Goal: Communication & Community: Answer question/provide support

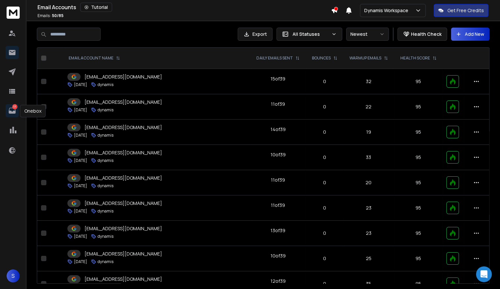
click at [10, 108] on icon at bounding box center [12, 111] width 8 height 8
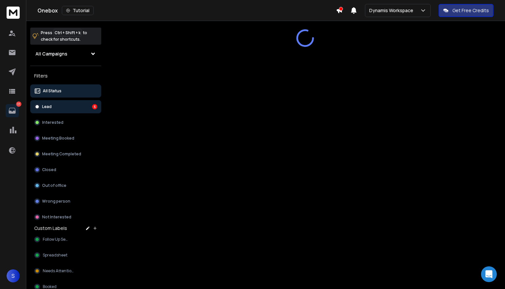
click at [68, 109] on button "Lead 6" at bounding box center [65, 106] width 71 height 13
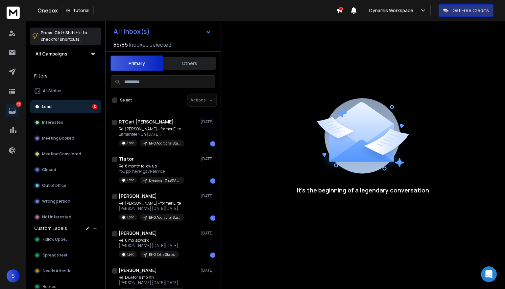
click at [189, 65] on button "Others" at bounding box center [189, 63] width 53 height 14
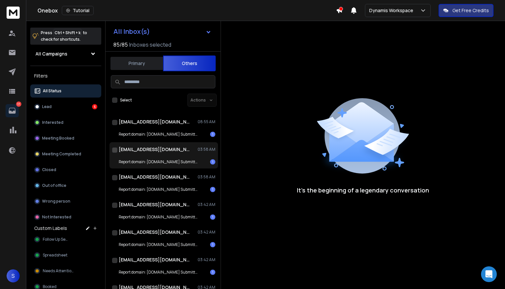
click at [115, 122] on button "button" at bounding box center [114, 122] width 5 height 5
click at [115, 152] on button "button" at bounding box center [114, 150] width 5 height 5
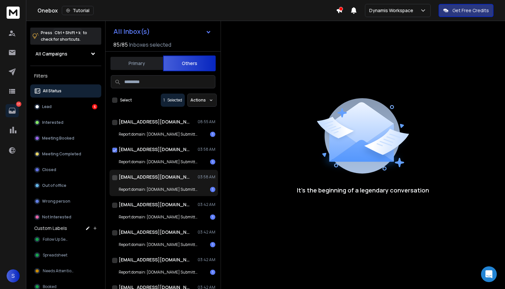
click at [115, 175] on button "button" at bounding box center [114, 177] width 5 height 5
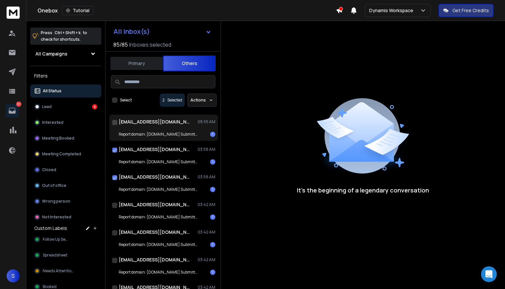
drag, startPoint x: 115, startPoint y: 121, endPoint x: 124, endPoint y: 122, distance: 8.6
click at [115, 121] on button "button" at bounding box center [114, 122] width 5 height 5
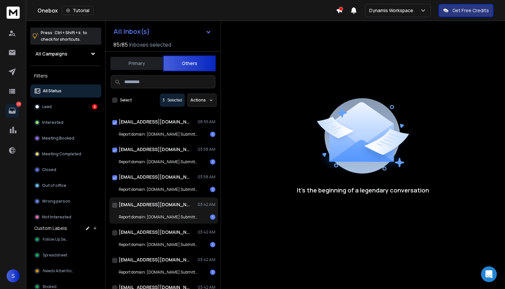
click at [114, 206] on button "button" at bounding box center [114, 205] width 5 height 5
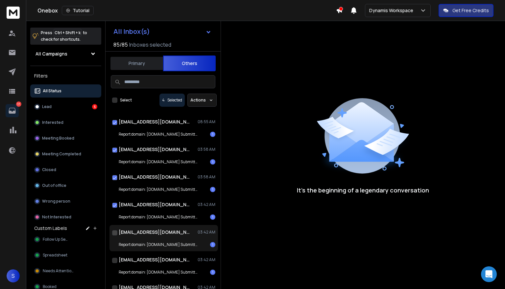
click at [114, 233] on button "button" at bounding box center [114, 233] width 5 height 5
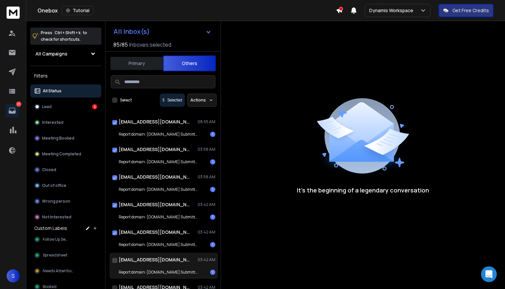
click at [115, 261] on button "button" at bounding box center [114, 260] width 5 height 5
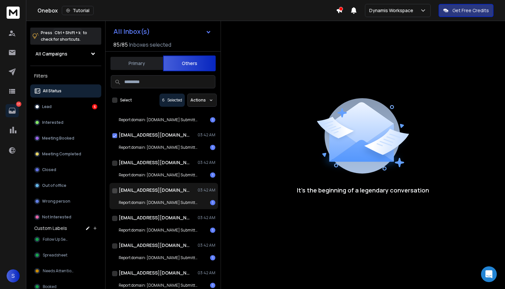
scroll to position [164, 0]
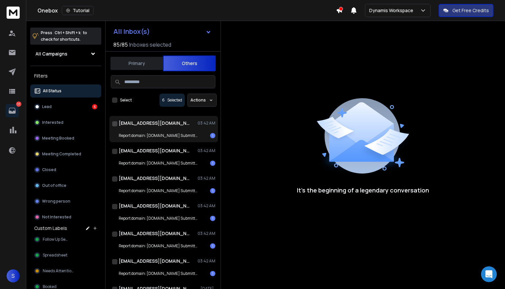
click at [114, 123] on button "button" at bounding box center [114, 123] width 5 height 5
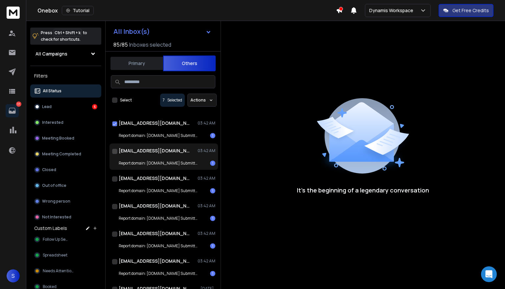
click at [114, 151] on button "button" at bounding box center [114, 151] width 5 height 5
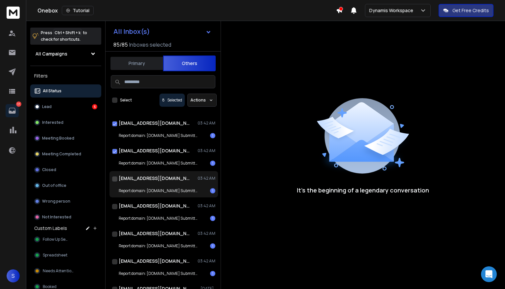
click at [113, 179] on button "button" at bounding box center [114, 179] width 5 height 5
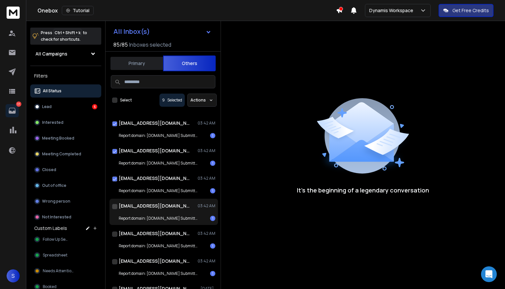
click at [113, 207] on button "button" at bounding box center [114, 206] width 5 height 5
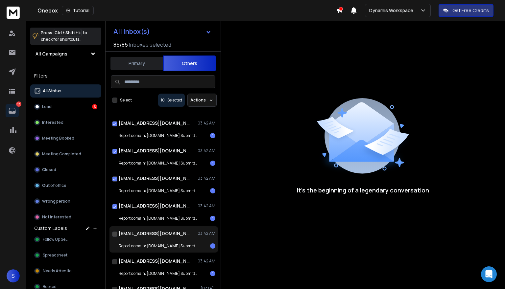
click at [116, 235] on button "button" at bounding box center [114, 234] width 5 height 5
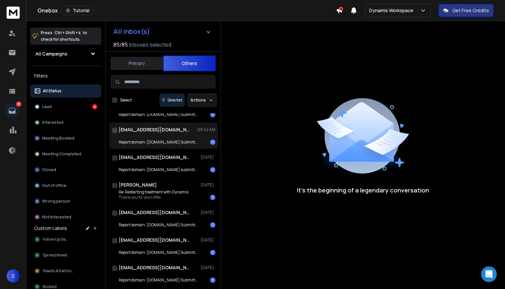
scroll to position [263, 0]
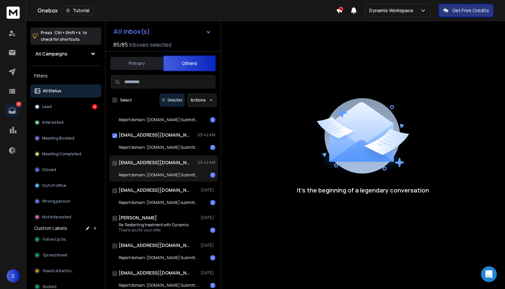
click at [116, 163] on button "button" at bounding box center [114, 163] width 5 height 5
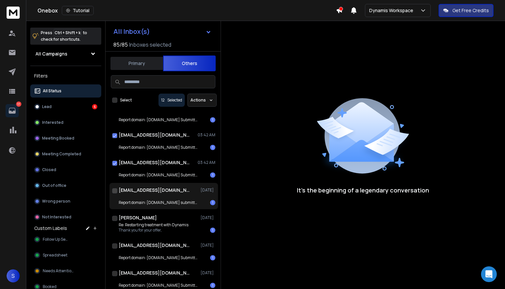
click at [113, 190] on button "button" at bounding box center [114, 190] width 5 height 5
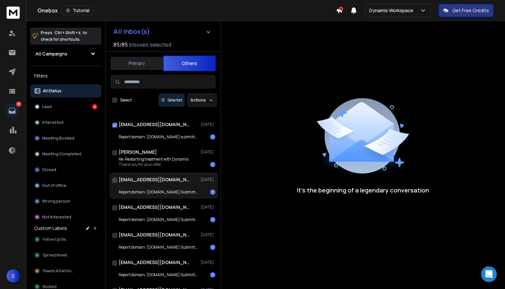
click at [116, 180] on button "button" at bounding box center [114, 180] width 5 height 5
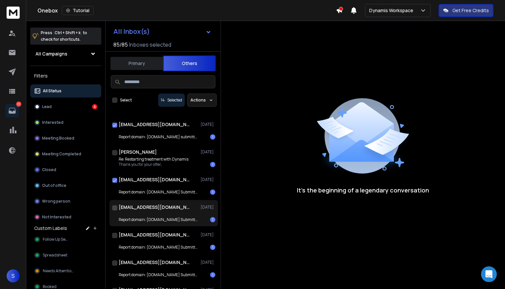
click at [115, 207] on button "button" at bounding box center [114, 208] width 5 height 5
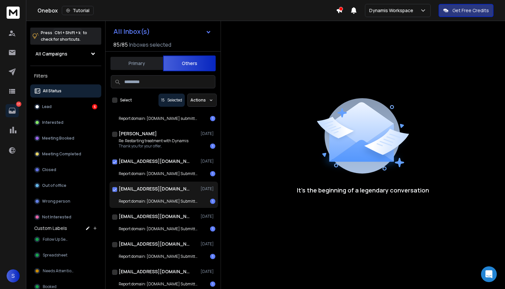
scroll to position [395, 0]
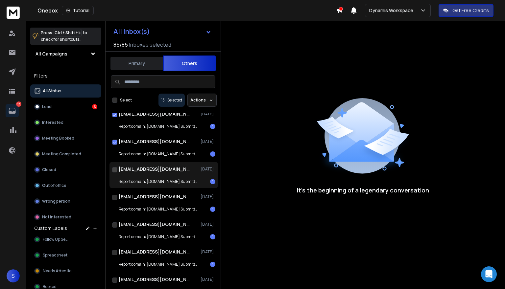
click at [114, 170] on button "button" at bounding box center [114, 169] width 5 height 5
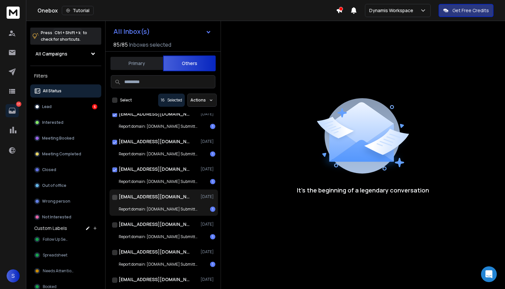
click at [115, 198] on button "button" at bounding box center [114, 197] width 5 height 5
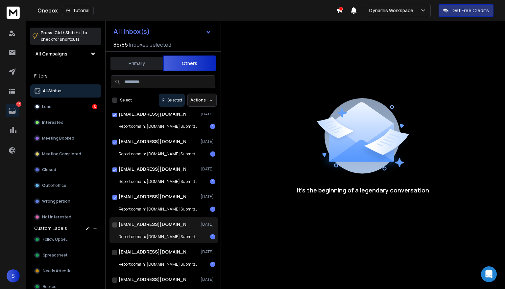
click at [113, 226] on button "button" at bounding box center [114, 225] width 5 height 5
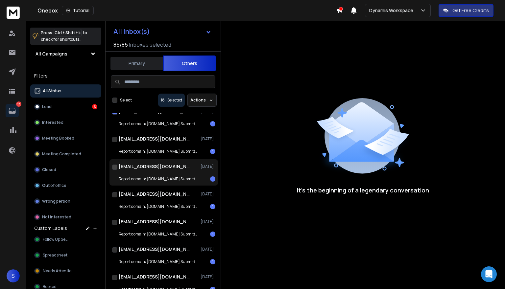
scroll to position [493, 0]
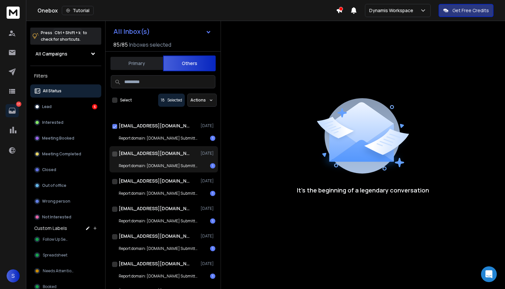
click at [114, 154] on button "button" at bounding box center [114, 154] width 5 height 5
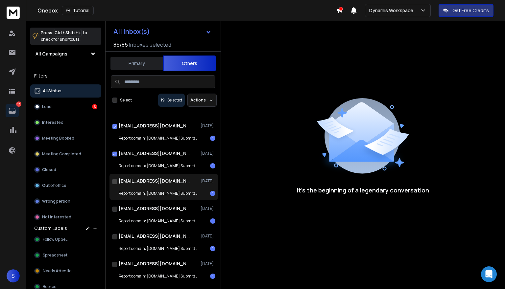
drag, startPoint x: 114, startPoint y: 182, endPoint x: 116, endPoint y: 188, distance: 6.4
click at [114, 182] on button "button" at bounding box center [114, 181] width 5 height 5
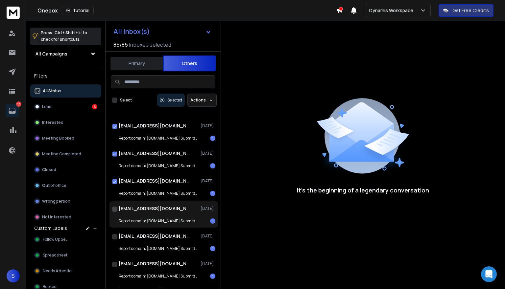
click at [113, 209] on button "button" at bounding box center [114, 209] width 5 height 5
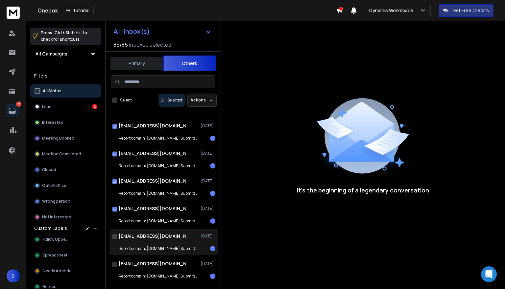
click at [116, 238] on button "button" at bounding box center [114, 236] width 5 height 5
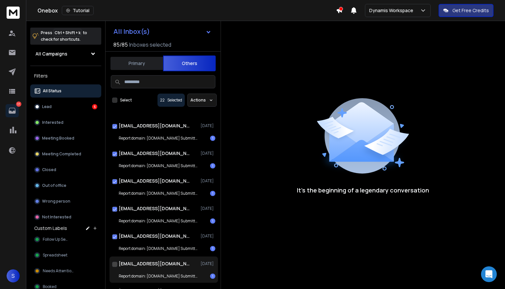
click at [116, 264] on button "button" at bounding box center [114, 264] width 5 height 5
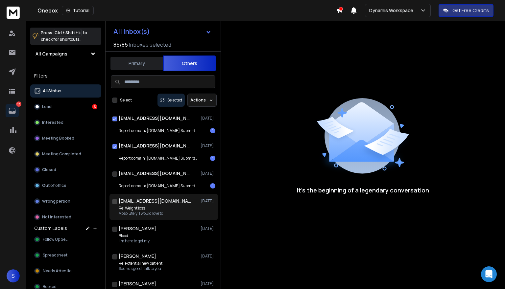
scroll to position [625, 0]
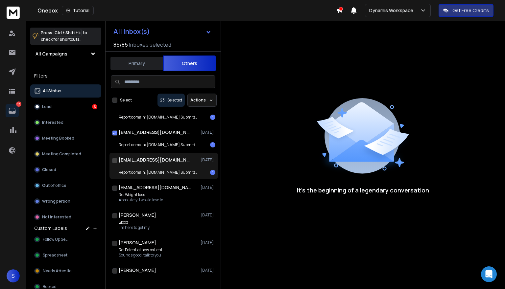
click at [115, 162] on button "button" at bounding box center [114, 160] width 5 height 5
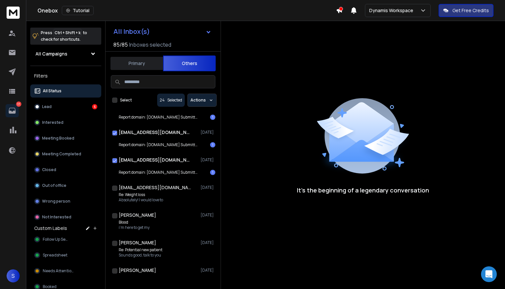
click at [210, 100] on icon "button" at bounding box center [210, 100] width 5 height 5
click at [203, 123] on div "Archive email" at bounding box center [194, 125] width 37 height 7
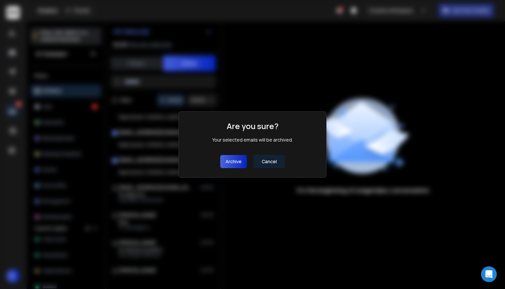
click at [229, 155] on div "Are you sure? Your selected emails will be archived. archive Cancel" at bounding box center [252, 144] width 129 height 47
click at [234, 158] on button "archive" at bounding box center [233, 161] width 27 height 13
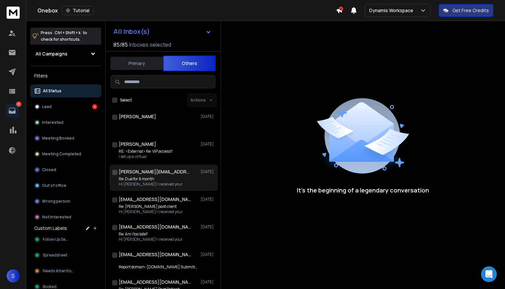
scroll to position [164, 0]
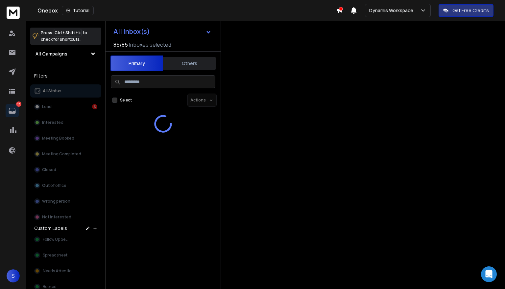
click at [134, 64] on button "Primary" at bounding box center [136, 64] width 53 height 16
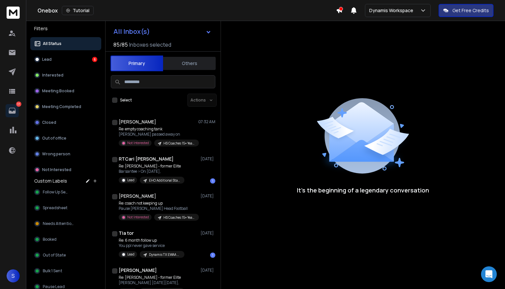
scroll to position [66, 0]
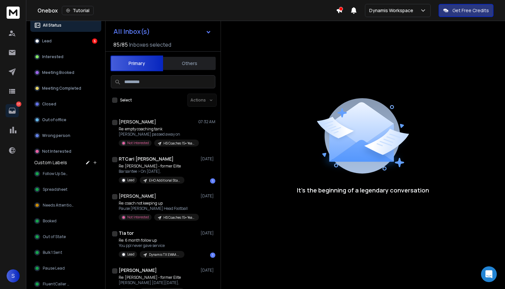
click at [75, 186] on button "Spreadsheet" at bounding box center [65, 189] width 71 height 13
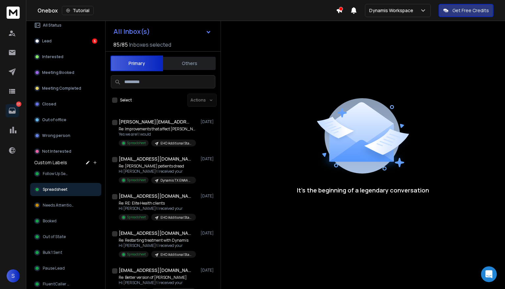
click at [167, 83] on input at bounding box center [163, 81] width 105 height 13
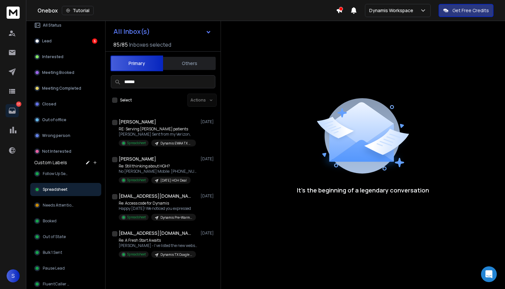
paste input "**********"
drag, startPoint x: 193, startPoint y: 83, endPoint x: 75, endPoint y: 77, distance: 117.9
click at [73, 78] on div "**********" at bounding box center [265, 165] width 479 height 289
paste input
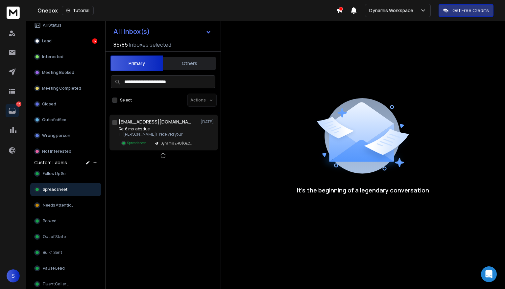
type input "**********"
click at [171, 122] on h1 "[EMAIL_ADDRESS][DOMAIN_NAME]" at bounding box center [155, 122] width 72 height 7
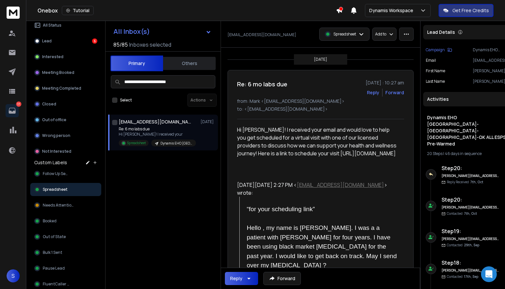
click at [445, 51] on p "Campaign" at bounding box center [435, 49] width 19 height 5
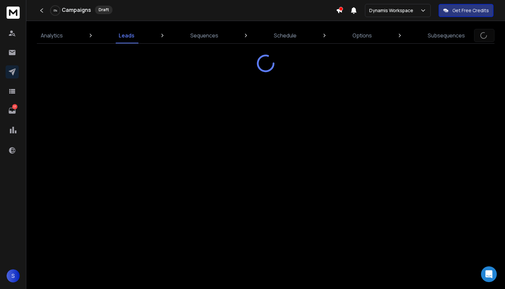
click at [493, 66] on div at bounding box center [266, 63] width 458 height 26
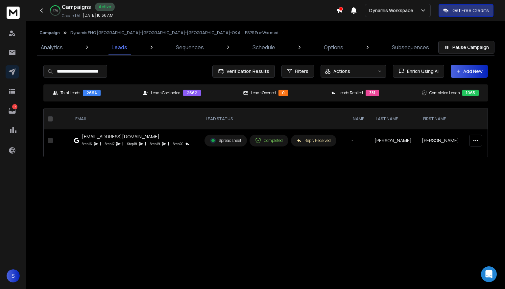
click at [478, 138] on button "button" at bounding box center [475, 141] width 13 height 12
click at [166, 149] on td "[EMAIL_ADDRESS][DOMAIN_NAME] Step 16 | Step 17 | Step 18 | Step 19 | Step 20" at bounding box center [135, 141] width 131 height 22
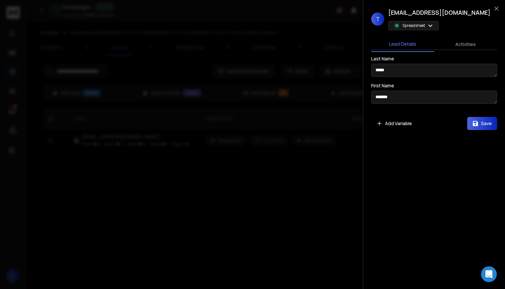
click at [468, 45] on button "Activities" at bounding box center [465, 44] width 63 height 14
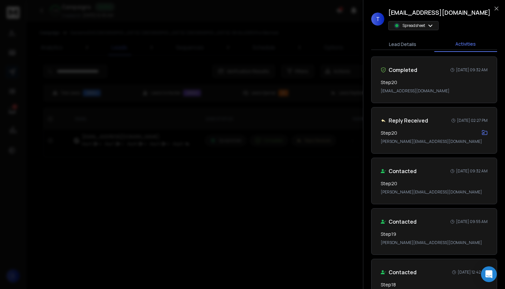
click at [468, 45] on button "Activities" at bounding box center [465, 44] width 63 height 15
click at [493, 9] on icon "button" at bounding box center [496, 8] width 7 height 7
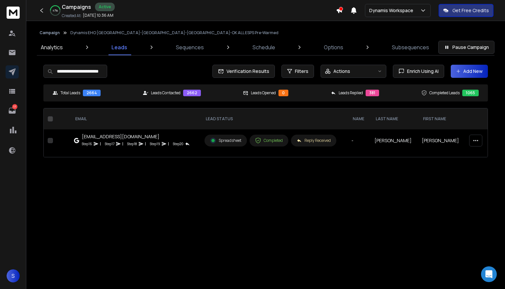
click at [44, 50] on p "Analytics" at bounding box center [52, 47] width 22 height 8
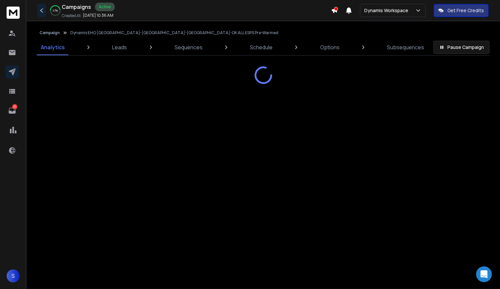
click at [40, 10] on icon at bounding box center [42, 11] width 6 height 6
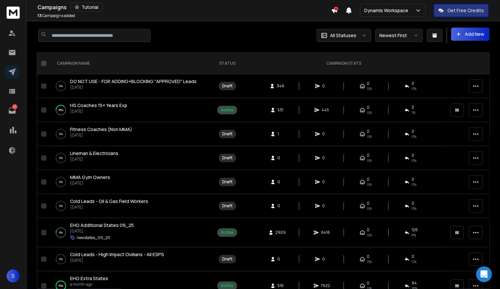
click at [494, 170] on div "Campaigns 13 Campaigns Added All Statuses Newest First Add New CAMPAIGN NAME ST…" at bounding box center [263, 172] width 474 height 303
click at [12, 106] on p "17" at bounding box center [14, 106] width 5 height 5
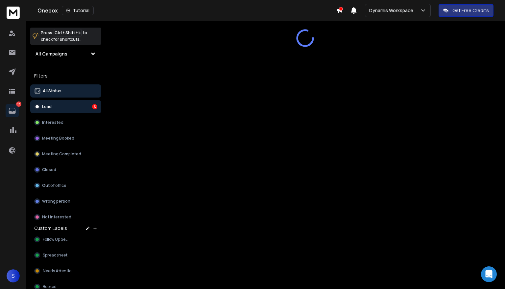
click at [63, 105] on button "Lead 6" at bounding box center [65, 106] width 71 height 13
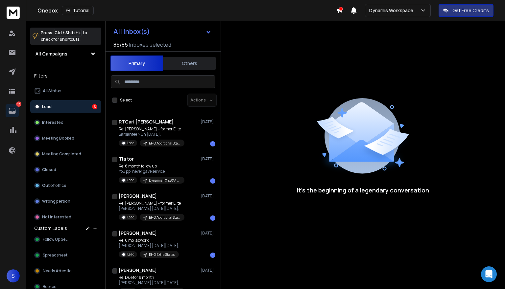
click at [152, 84] on input at bounding box center [163, 81] width 105 height 13
paste input "**********"
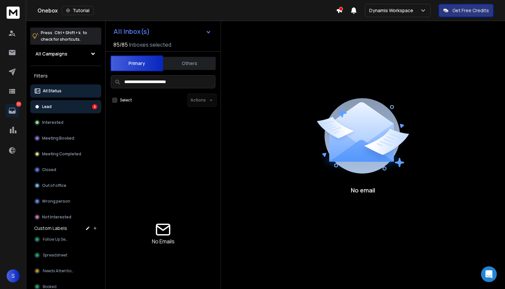
type input "**********"
click at [63, 91] on button "All Status" at bounding box center [65, 91] width 71 height 13
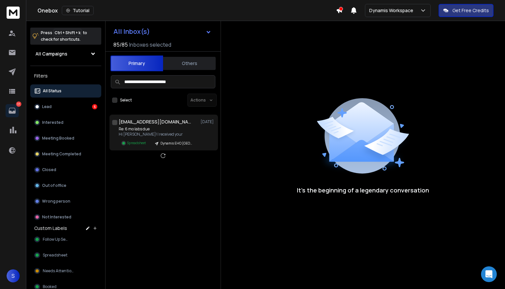
click at [175, 130] on p "Re: 6 mo labs due" at bounding box center [157, 129] width 77 height 5
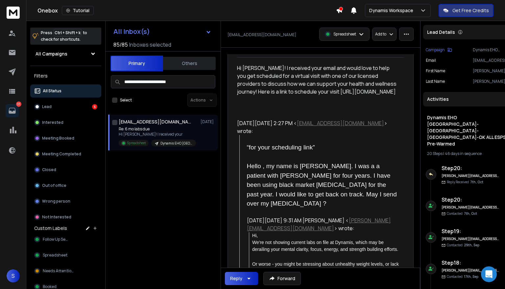
scroll to position [66, 0]
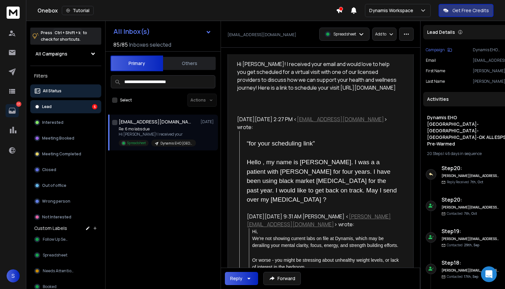
click at [48, 110] on button "Lead 6" at bounding box center [65, 106] width 71 height 13
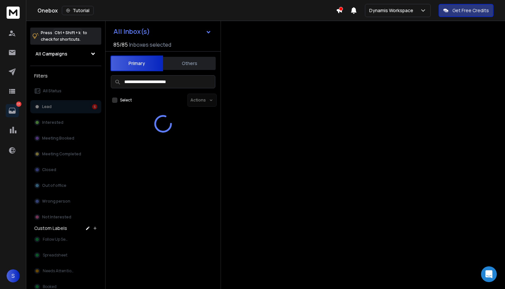
scroll to position [0, 0]
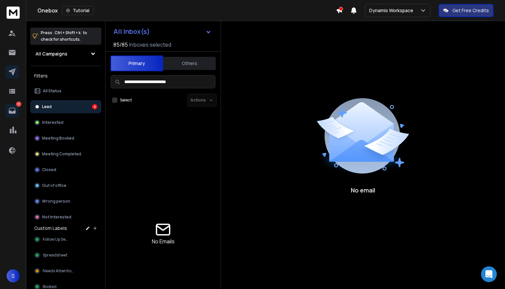
drag, startPoint x: 194, startPoint y: 83, endPoint x: 8, endPoint y: 66, distance: 187.3
click at [8, 66] on div "**********" at bounding box center [252, 155] width 505 height 310
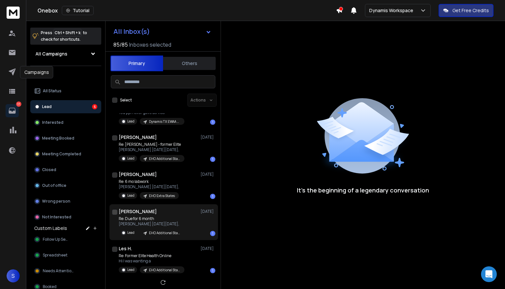
scroll to position [52, 0]
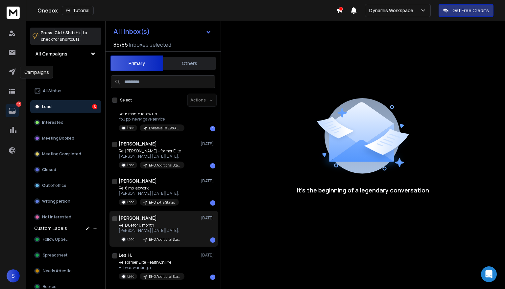
click at [159, 225] on p "Re: Due for 6 month" at bounding box center [152, 225] width 66 height 5
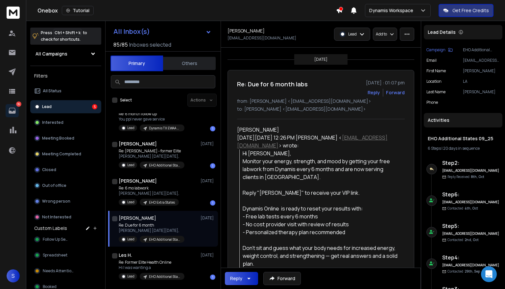
click at [369, 93] on button "Reply" at bounding box center [374, 92] width 12 height 7
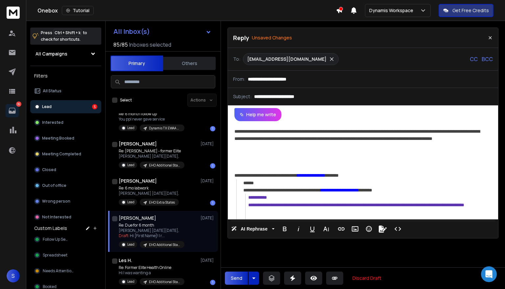
scroll to position [58, 0]
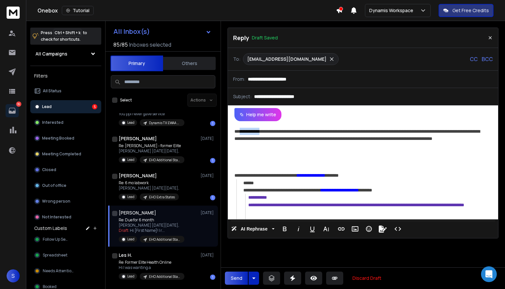
drag, startPoint x: 265, startPoint y: 130, endPoint x: 240, endPoint y: 126, distance: 25.7
click at [240, 126] on div "**********" at bounding box center [363, 170] width 270 height 98
click at [237, 280] on button "Send" at bounding box center [236, 278] width 23 height 13
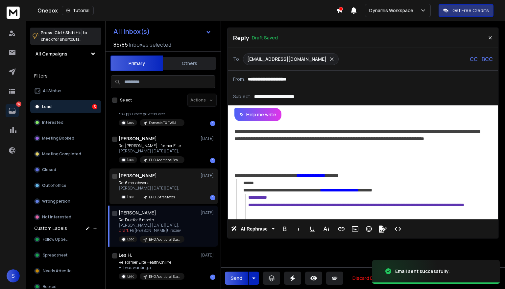
scroll to position [52, 0]
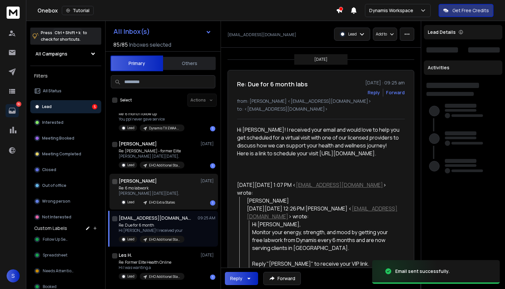
click at [145, 184] on div "[PERSON_NAME] [DATE] Re: 6 mo labwork [PERSON_NAME] [DATE][DATE], Lead EHO Extr…" at bounding box center [167, 192] width 97 height 28
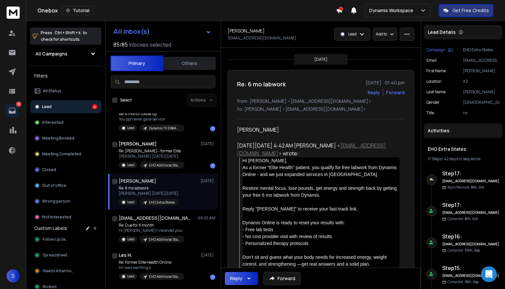
click at [380, 92] on button "Reply" at bounding box center [374, 92] width 12 height 7
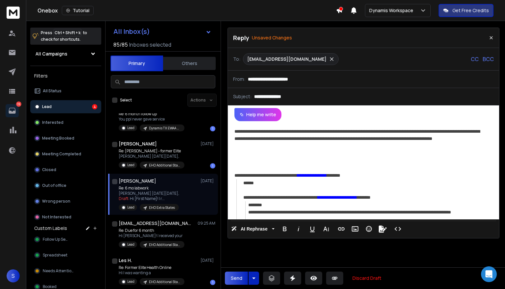
scroll to position [58, 0]
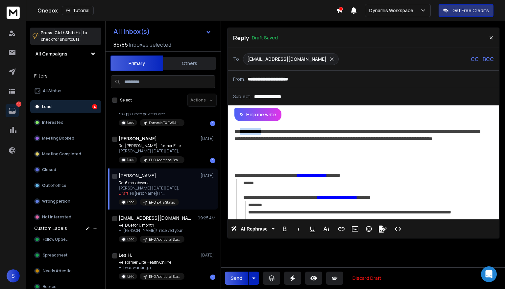
drag, startPoint x: 266, startPoint y: 131, endPoint x: 240, endPoint y: 123, distance: 27.4
click at [240, 123] on div "**********" at bounding box center [363, 170] width 271 height 98
click at [238, 277] on button "Send" at bounding box center [236, 278] width 23 height 13
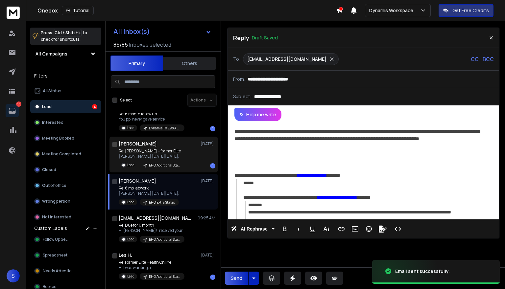
scroll to position [52, 0]
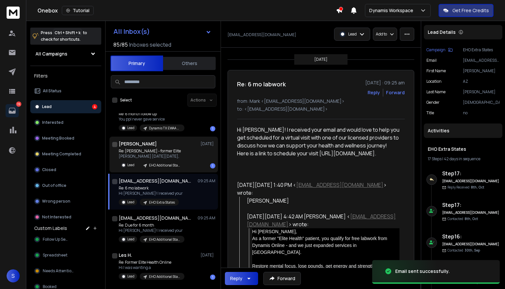
click at [161, 149] on p "Re: [PERSON_NAME] - former Elite" at bounding box center [152, 151] width 66 height 5
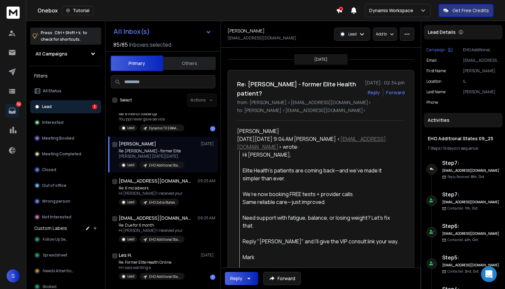
click at [375, 91] on button "Reply" at bounding box center [374, 92] width 12 height 7
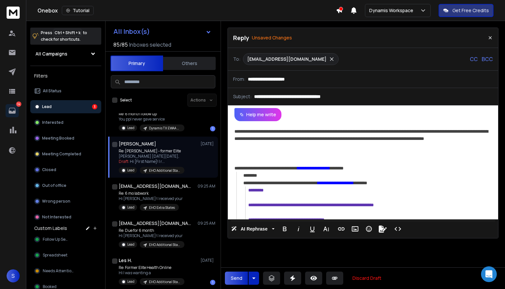
scroll to position [58, 0]
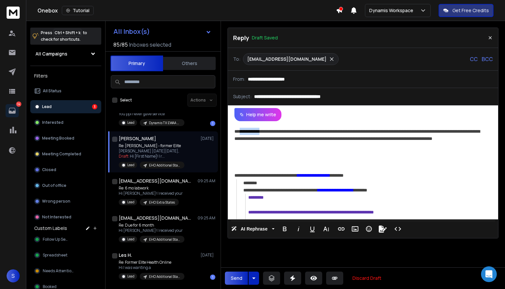
drag, startPoint x: 266, startPoint y: 132, endPoint x: 240, endPoint y: 123, distance: 26.9
click at [240, 123] on div "**********" at bounding box center [363, 170] width 270 height 98
click at [239, 278] on button "Send" at bounding box center [236, 278] width 23 height 13
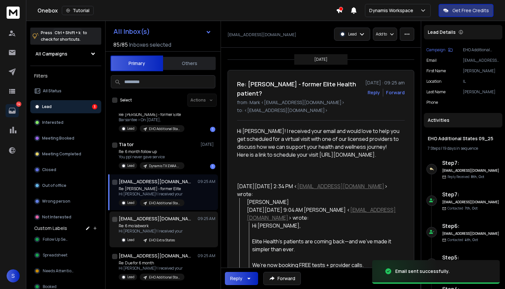
scroll to position [0, 0]
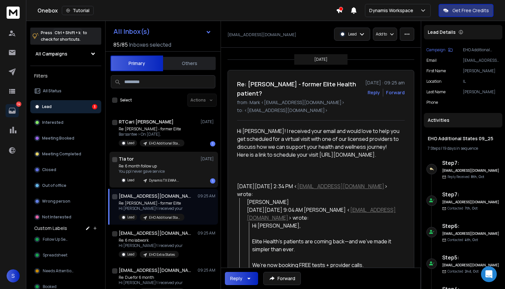
click at [148, 165] on p "Re: 6 month follow up" at bounding box center [152, 166] width 66 height 5
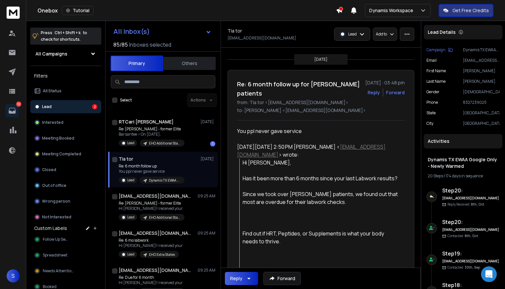
click at [407, 33] on icon "button" at bounding box center [407, 34] width 6 height 6
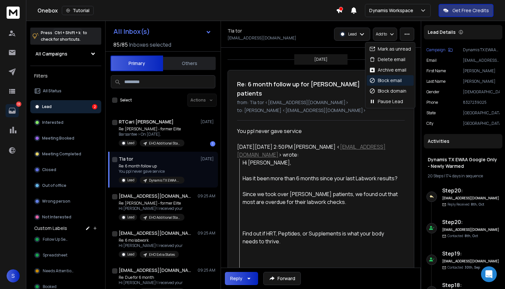
click at [392, 80] on div "Block email" at bounding box center [385, 80] width 33 height 7
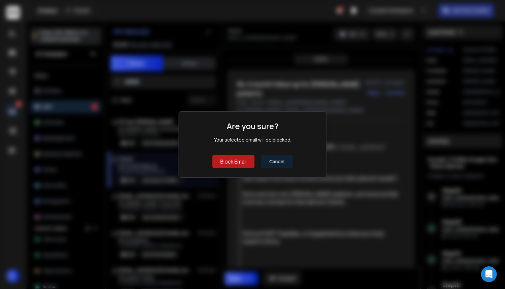
click at [230, 159] on button "Block Email" at bounding box center [233, 161] width 42 height 13
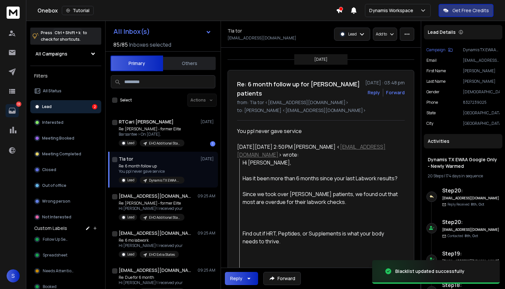
click at [404, 35] on icon "button" at bounding box center [407, 34] width 6 height 6
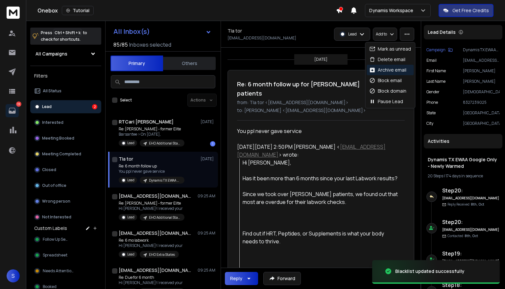
click at [389, 71] on div "Archive email" at bounding box center [387, 70] width 37 height 7
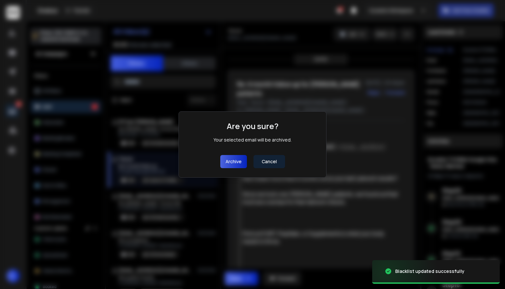
click at [227, 159] on p "archive" at bounding box center [234, 162] width 16 height 7
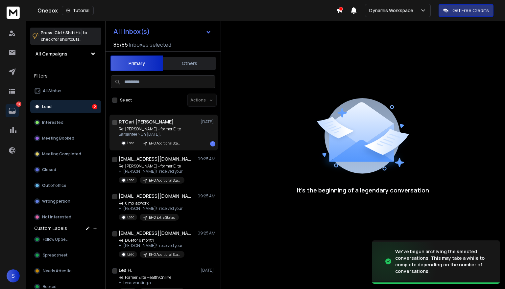
click at [145, 121] on div "RTCari [PERSON_NAME] [DATE]" at bounding box center [167, 122] width 97 height 7
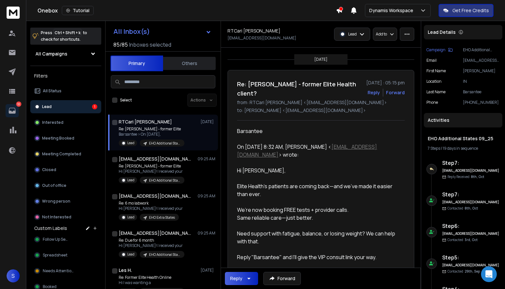
click at [375, 90] on button "Reply" at bounding box center [374, 92] width 12 height 7
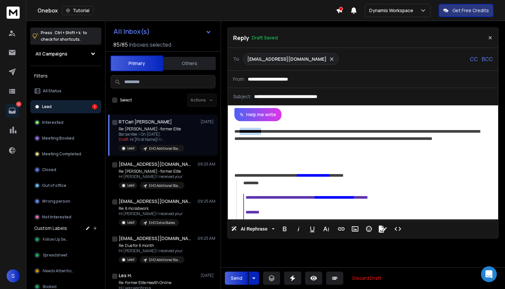
drag, startPoint x: 266, startPoint y: 133, endPoint x: 239, endPoint y: 126, distance: 27.8
click at [239, 126] on div "**********" at bounding box center [363, 170] width 270 height 98
click at [238, 278] on button "Send" at bounding box center [236, 278] width 23 height 13
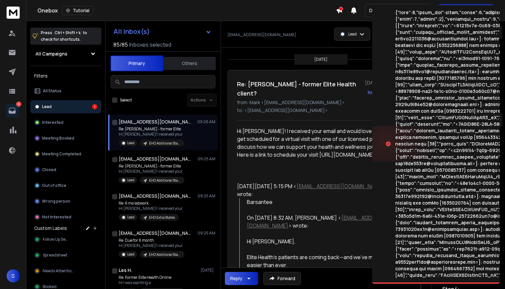
click at [389, 144] on icon "Notifications (F8)" at bounding box center [388, 144] width 5 height 5
click at [386, 142] on icon "Notifications (F8)" at bounding box center [388, 144] width 6 height 6
click at [234, 278] on div "Reply" at bounding box center [236, 279] width 12 height 7
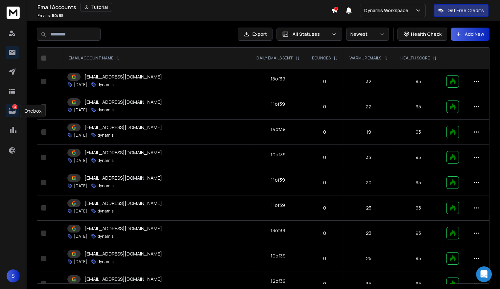
click at [12, 109] on icon at bounding box center [12, 111] width 8 height 8
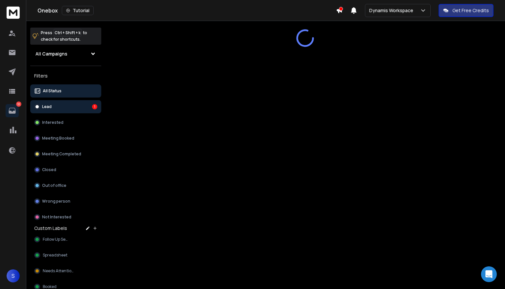
click at [70, 108] on button "Lead 1" at bounding box center [65, 106] width 71 height 13
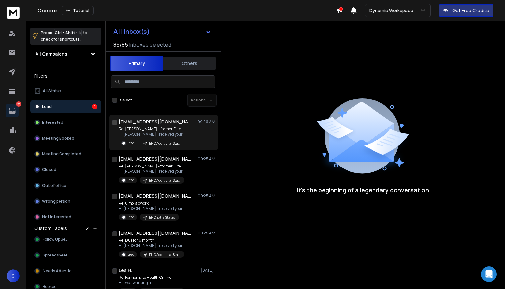
click at [158, 127] on p "Re: [PERSON_NAME] - former Elite" at bounding box center [152, 129] width 66 height 5
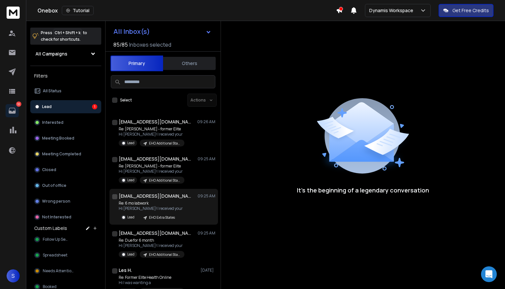
scroll to position [15, 0]
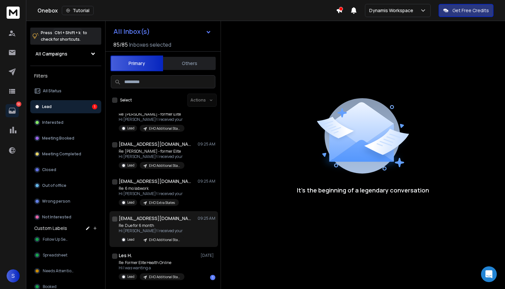
click at [157, 219] on h1 "[EMAIL_ADDRESS][DOMAIN_NAME]" at bounding box center [155, 218] width 72 height 7
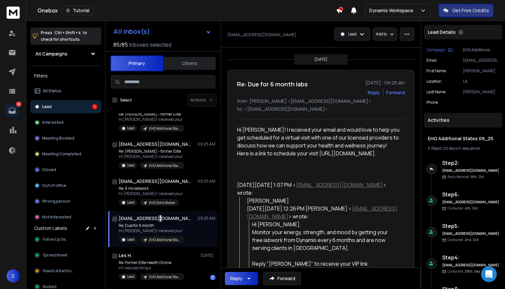
click at [359, 34] on icon at bounding box center [361, 34] width 5 height 5
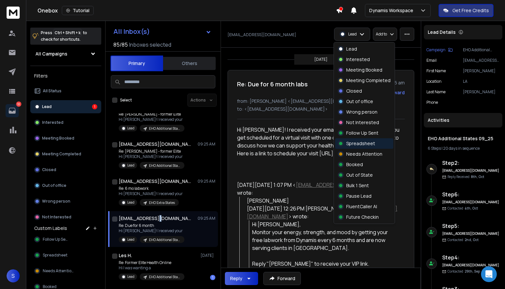
click at [359, 139] on div "Spreadsheet" at bounding box center [364, 143] width 58 height 11
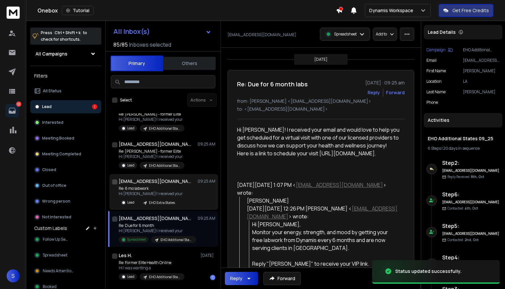
click at [152, 189] on p "Re: 6 mo labwork" at bounding box center [151, 188] width 64 height 5
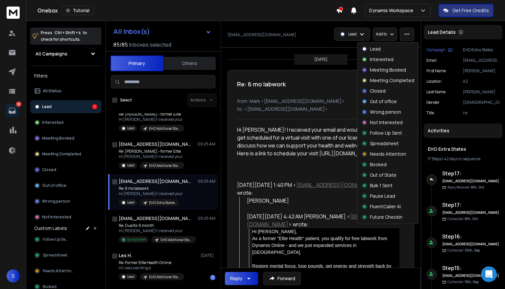
click at [357, 37] on p "Lead" at bounding box center [352, 34] width 9 height 5
click at [387, 143] on p "Spreadsheet" at bounding box center [384, 143] width 29 height 7
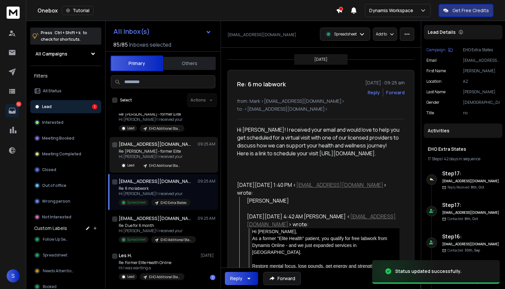
click at [158, 150] on p "Re: [PERSON_NAME] - former Elite" at bounding box center [152, 151] width 66 height 5
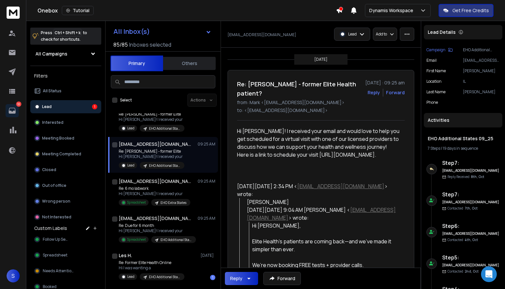
click at [464, 92] on p "[PERSON_NAME]" at bounding box center [481, 91] width 37 height 5
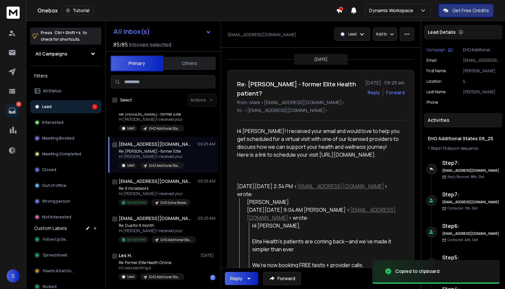
click at [466, 71] on p "[PERSON_NAME]" at bounding box center [481, 70] width 37 height 5
click at [476, 92] on p "[PERSON_NAME]" at bounding box center [481, 91] width 37 height 5
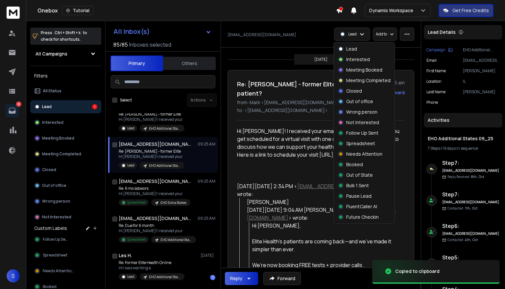
click at [354, 34] on p "Lead" at bounding box center [352, 34] width 9 height 5
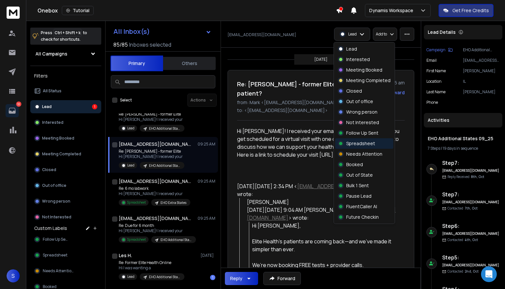
click at [361, 145] on p "Spreadsheet" at bounding box center [360, 143] width 29 height 7
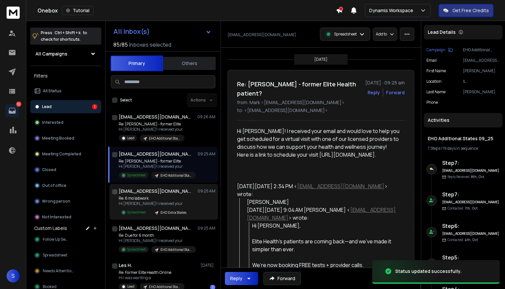
scroll to position [0, 0]
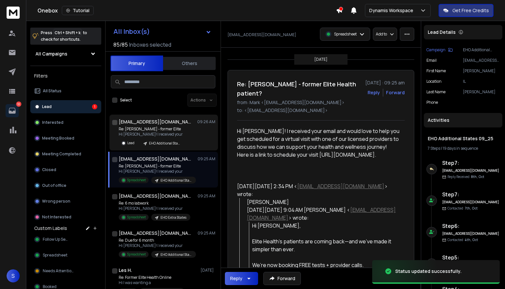
click at [148, 133] on p "Hi [PERSON_NAME]! I received your" at bounding box center [152, 134] width 66 height 5
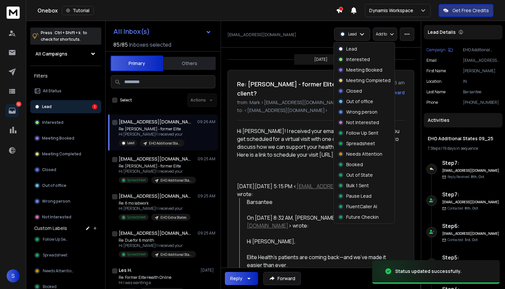
click at [347, 34] on div "Lead" at bounding box center [352, 34] width 36 height 12
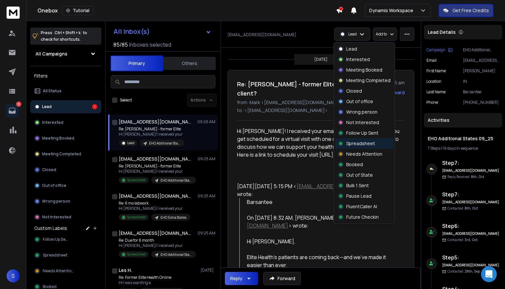
click at [369, 143] on p "Spreadsheet" at bounding box center [360, 143] width 29 height 7
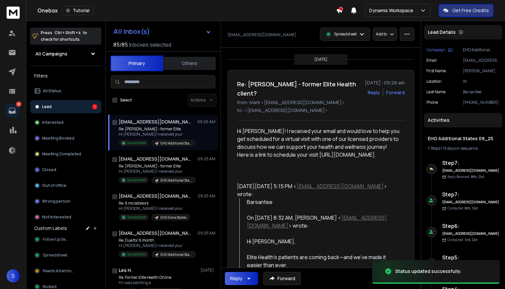
click at [474, 103] on p "[PHONE_NUMBER]" at bounding box center [481, 102] width 37 height 5
